Goal: Find specific page/section: Find specific page/section

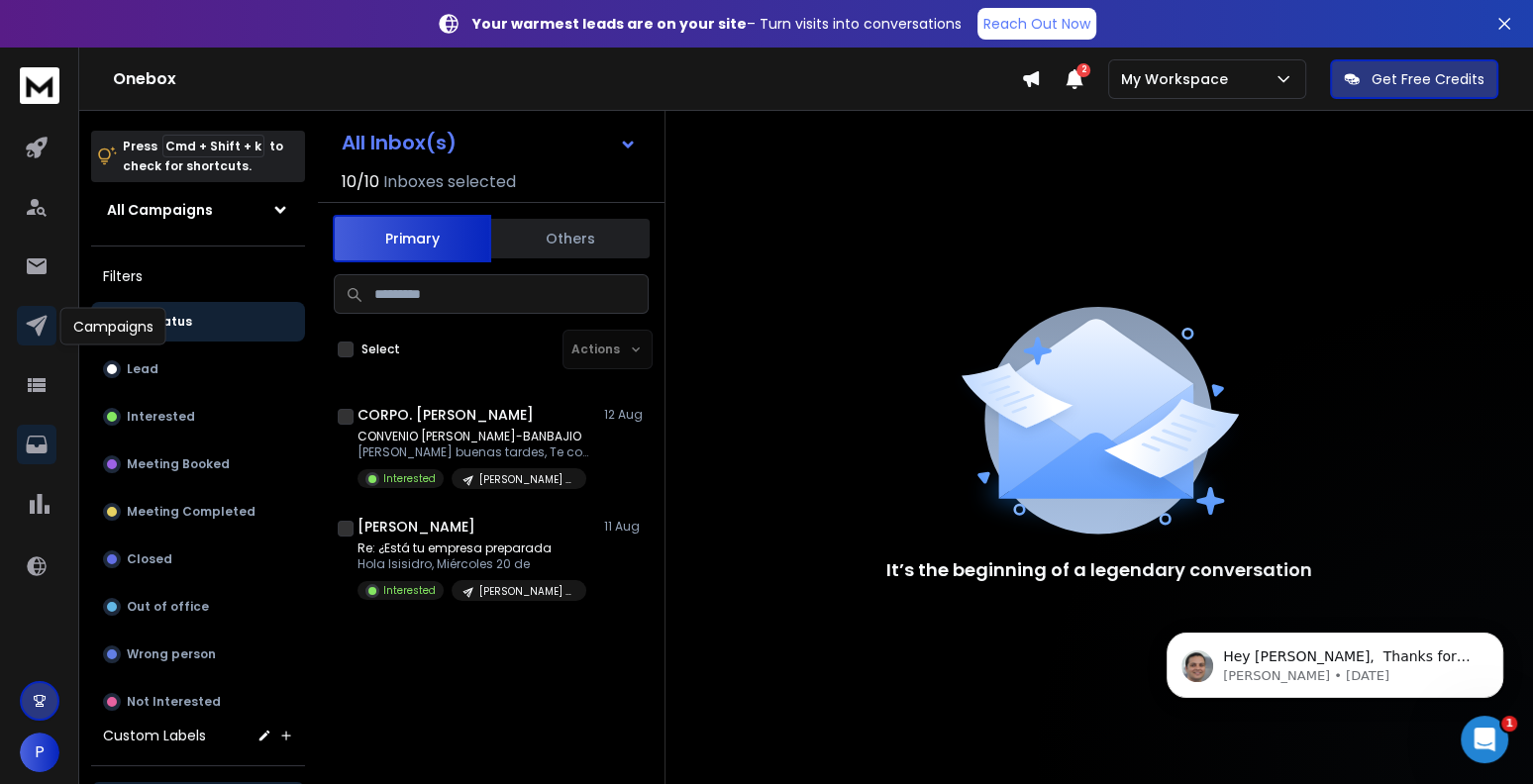
click at [38, 313] on link at bounding box center [37, 326] width 40 height 40
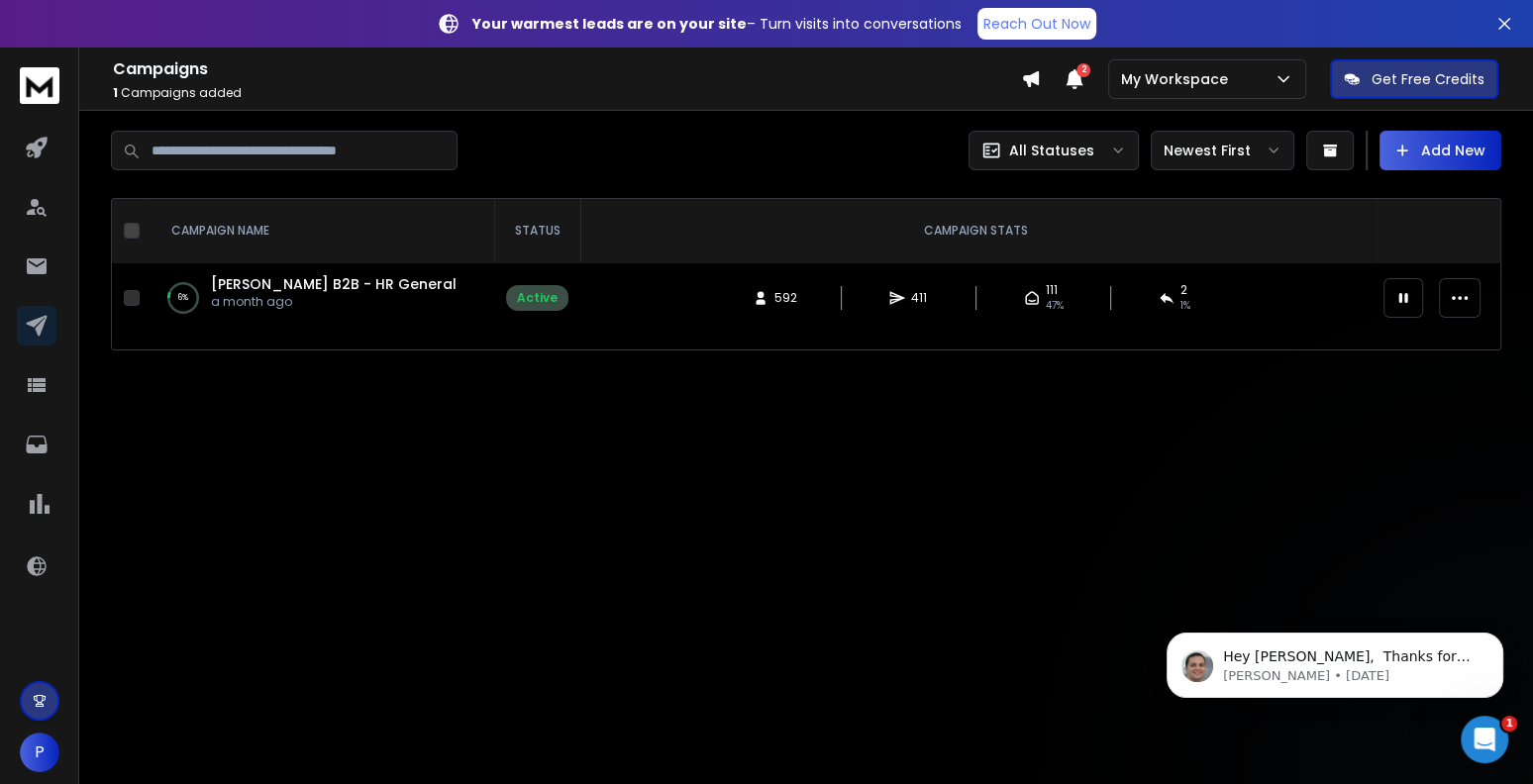
click at [381, 299] on p "a month ago" at bounding box center [334, 302] width 246 height 16
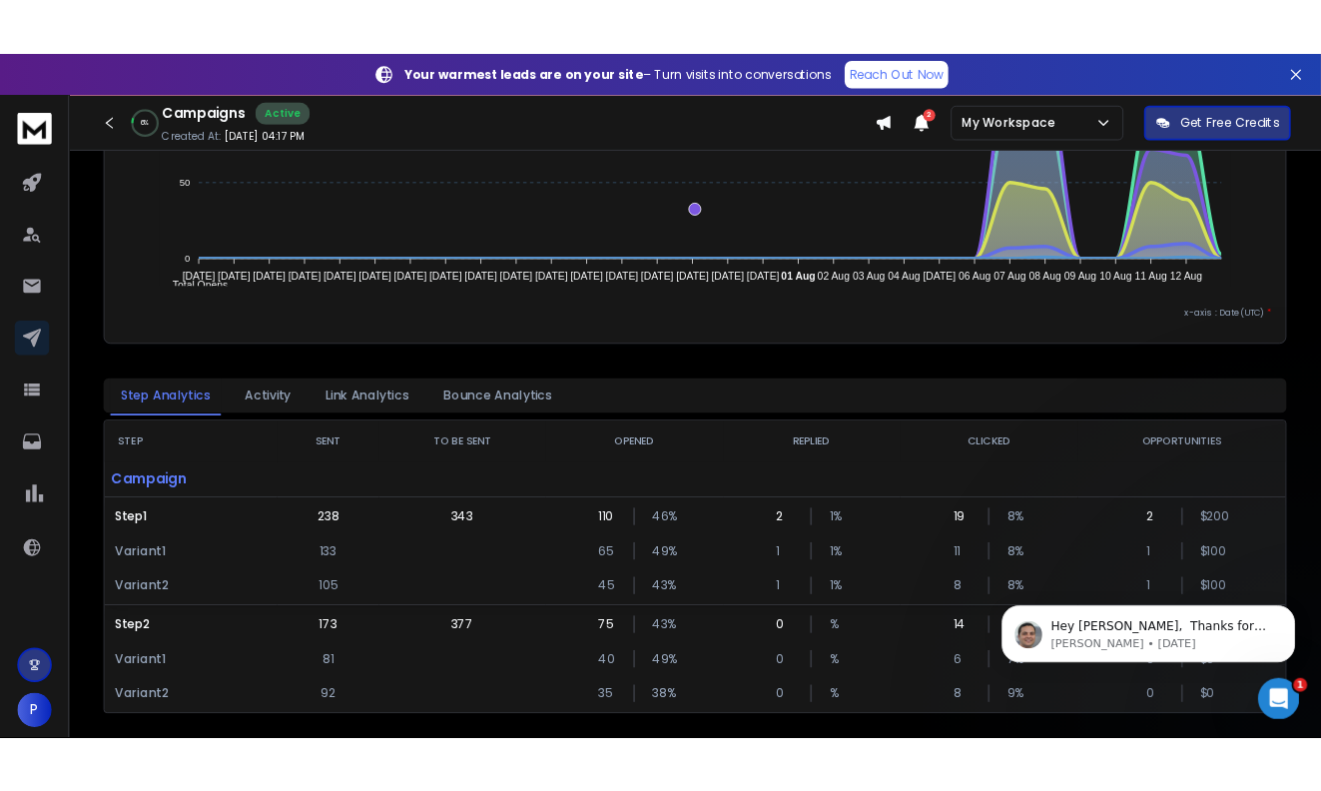
scroll to position [664, 0]
